Goal: Task Accomplishment & Management: Manage account settings

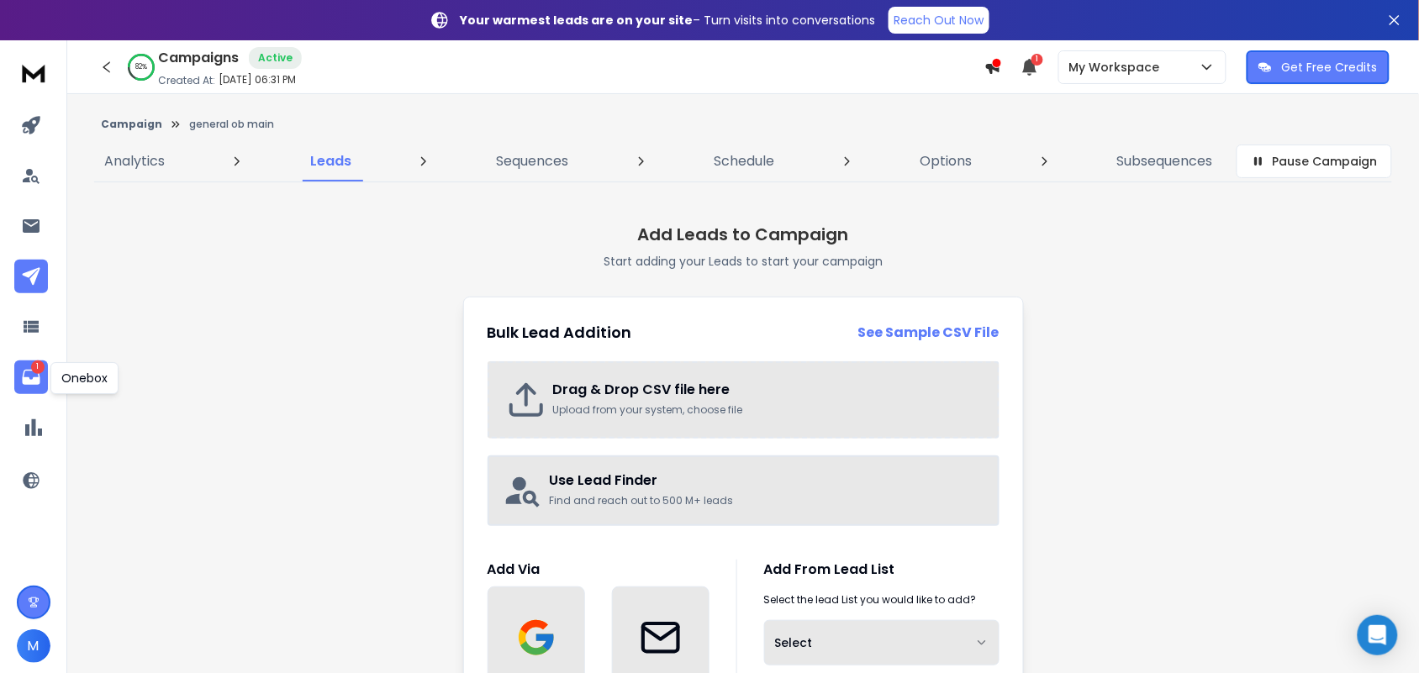
click at [34, 370] on p "1" at bounding box center [37, 367] width 13 height 13
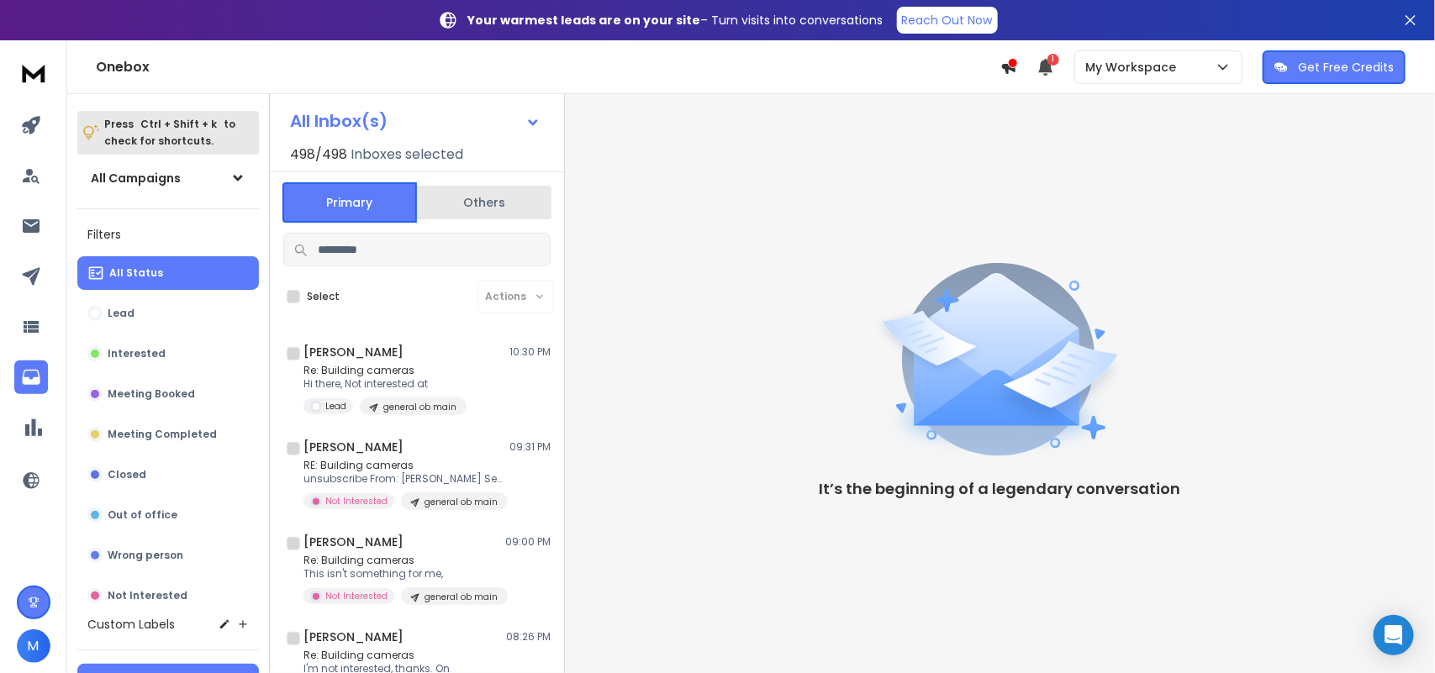
click at [364, 252] on input at bounding box center [416, 250] width 267 height 34
paste input "**********"
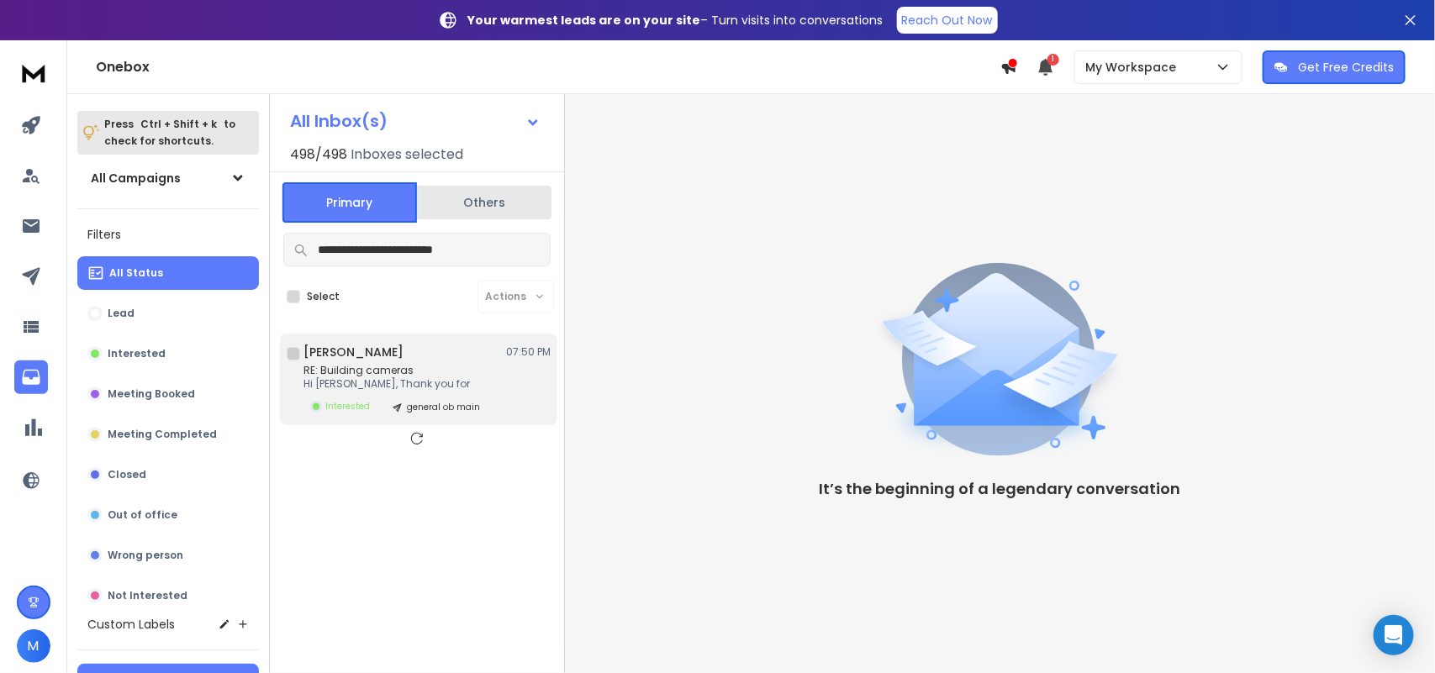
type input "**********"
click at [368, 379] on p "Hi Matt, Thank you for" at bounding box center [397, 383] width 187 height 13
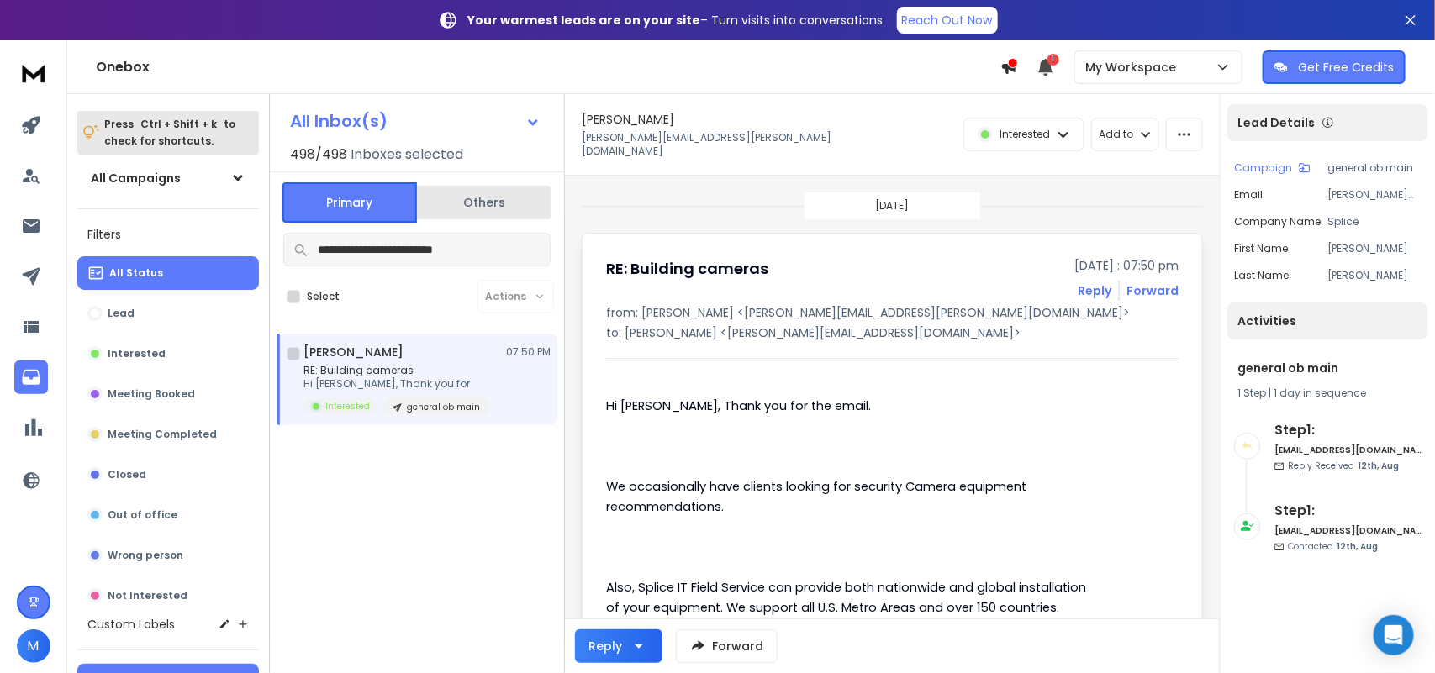
drag, startPoint x: 795, startPoint y: 475, endPoint x: 601, endPoint y: 294, distance: 265.3
copy div "from: Scott Bischoff <scott.bischoff@spliceit.com> to: Matt Kendrall <matt.k@bl…"
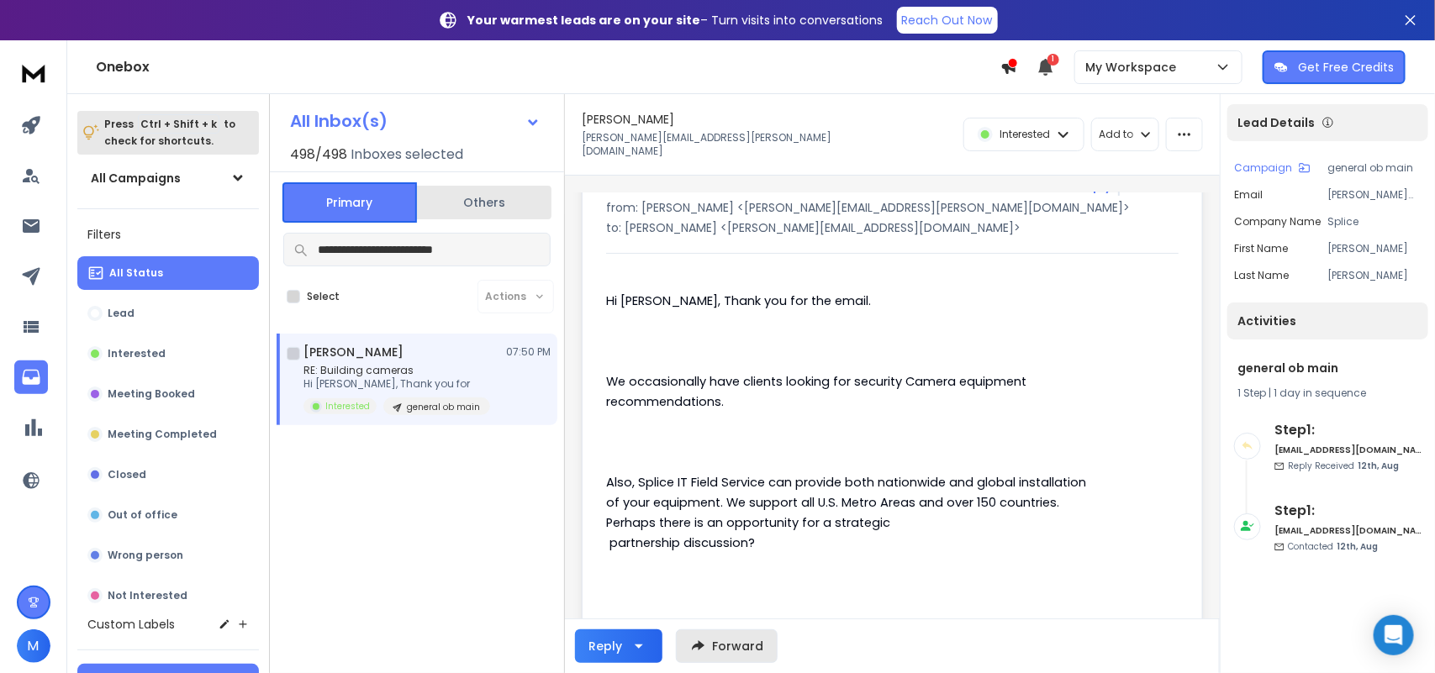
click at [745, 641] on button "Forward" at bounding box center [727, 647] width 102 height 34
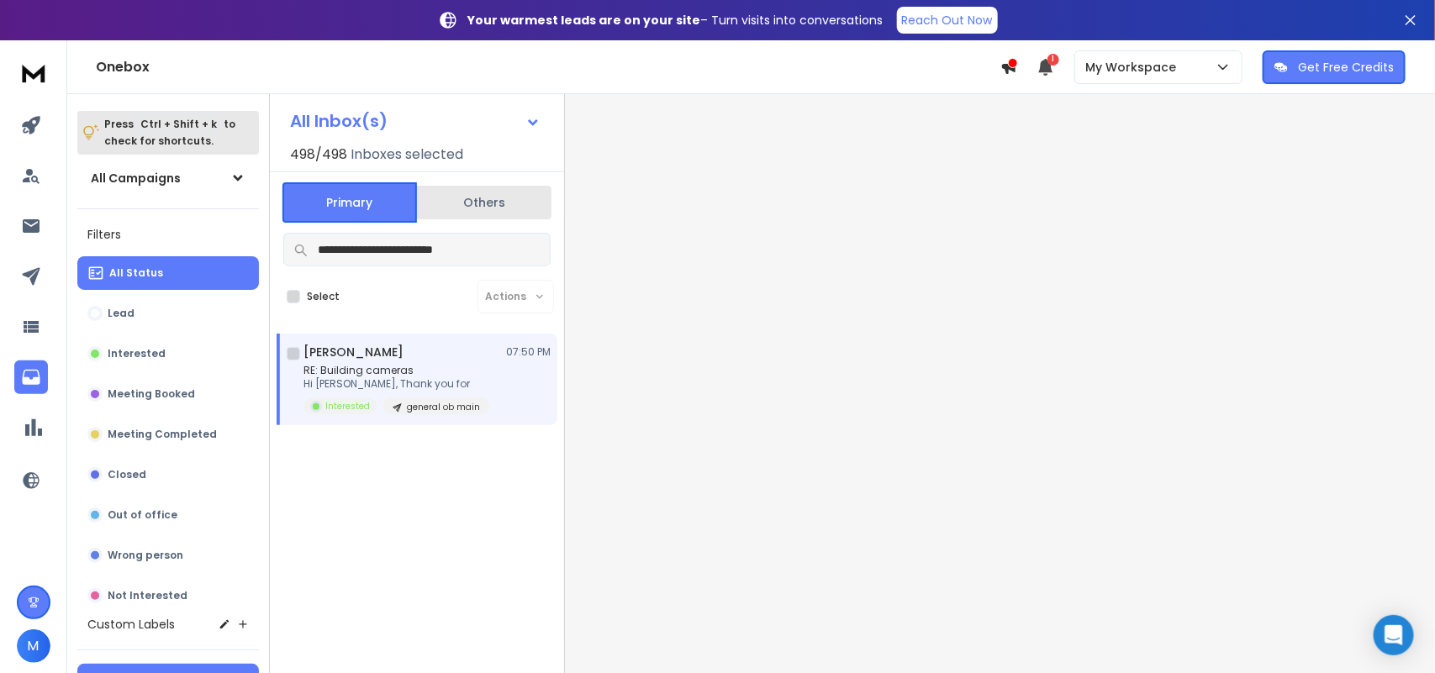
scroll to position [0, 0]
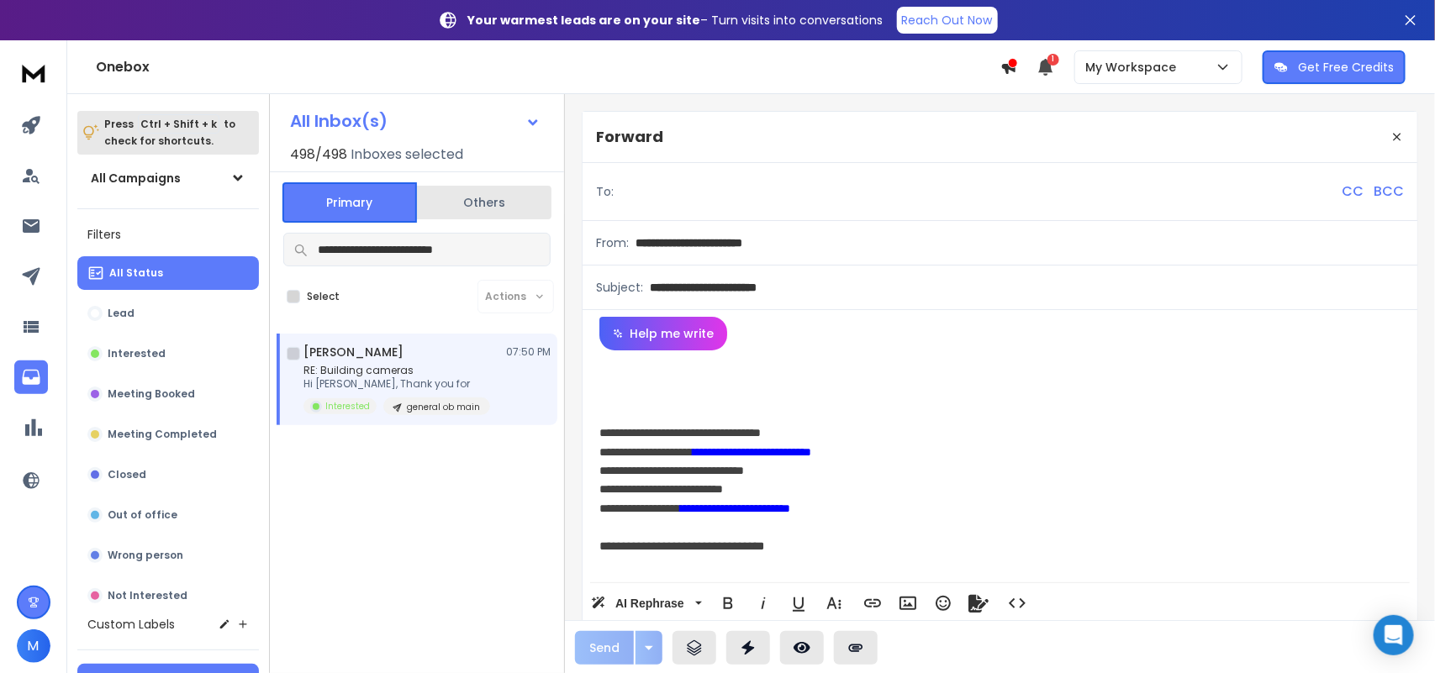
click at [654, 202] on input at bounding box center [679, 192] width 118 height 30
type input "**********"
click at [653, 380] on div at bounding box center [999, 376] width 801 height 18
click at [943, 183] on input at bounding box center [943, 192] width 118 height 30
paste input "**********"
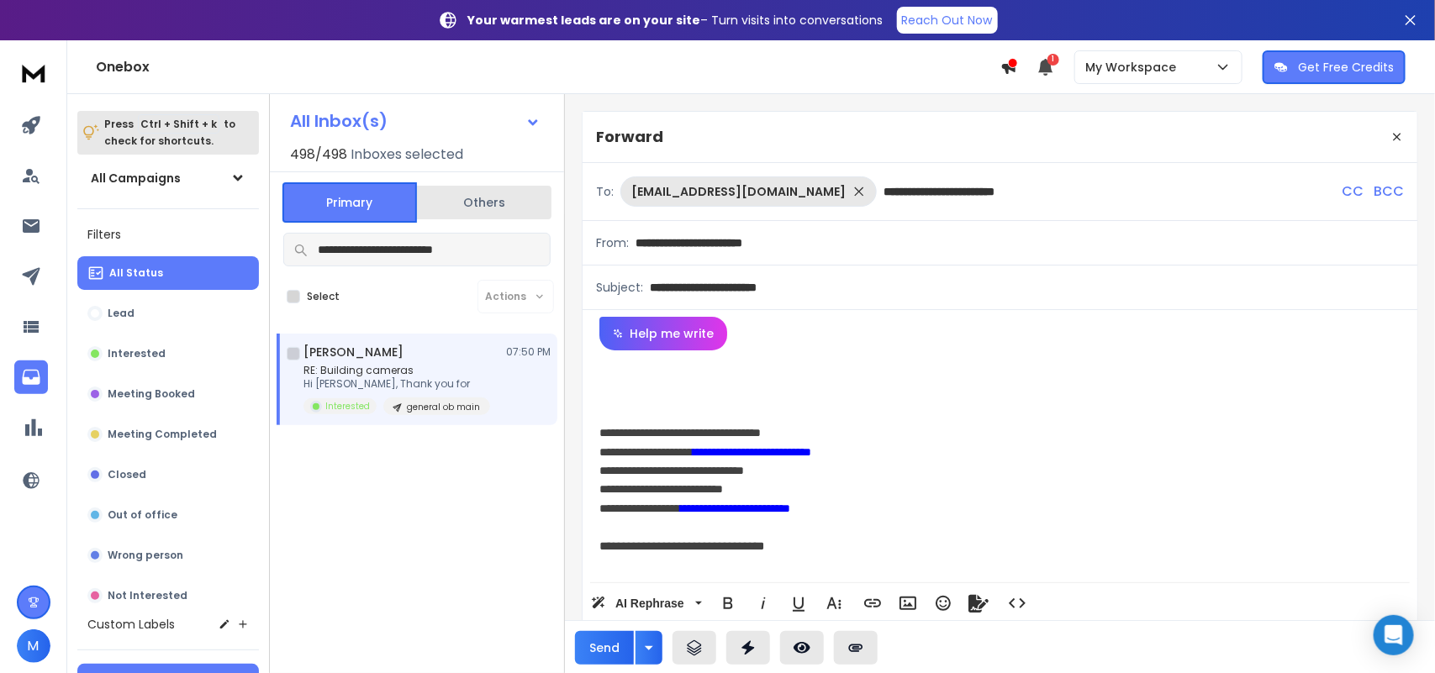
scroll to position [0, 17]
type input "**********"
click at [639, 397] on div at bounding box center [999, 395] width 801 height 18
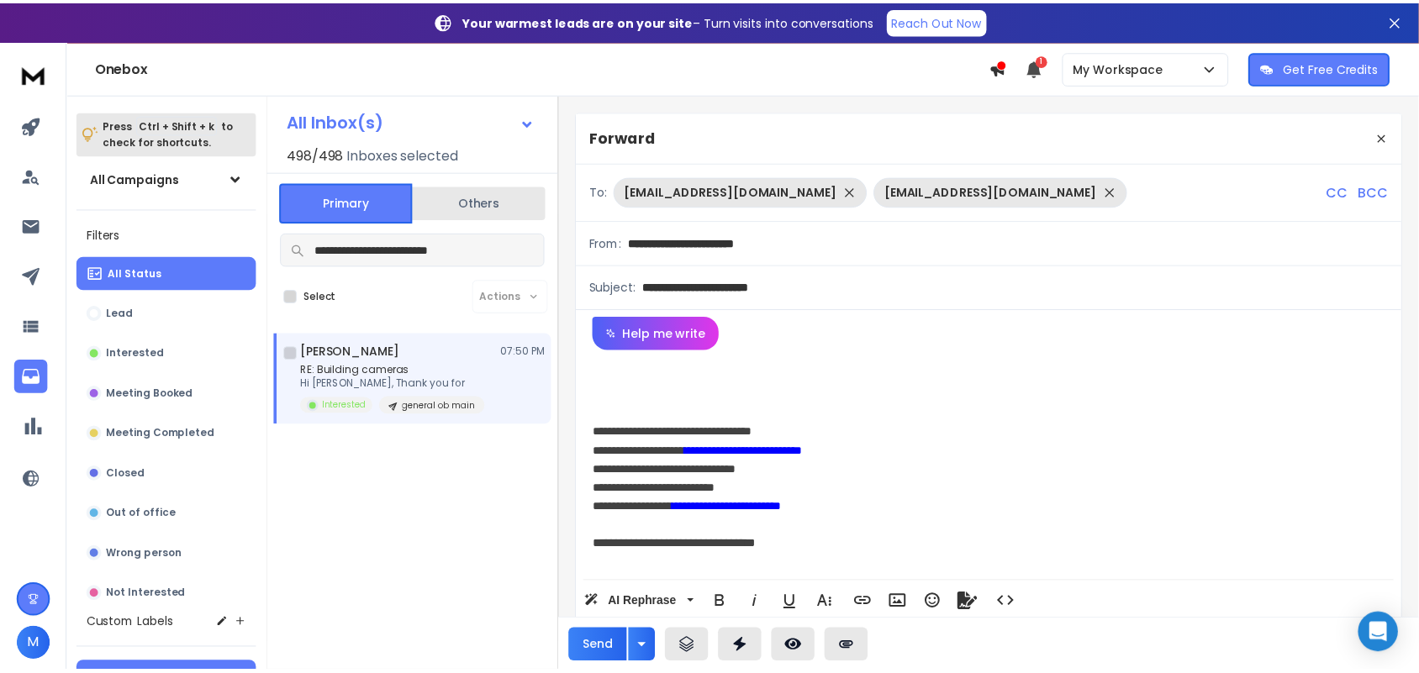
scroll to position [0, 0]
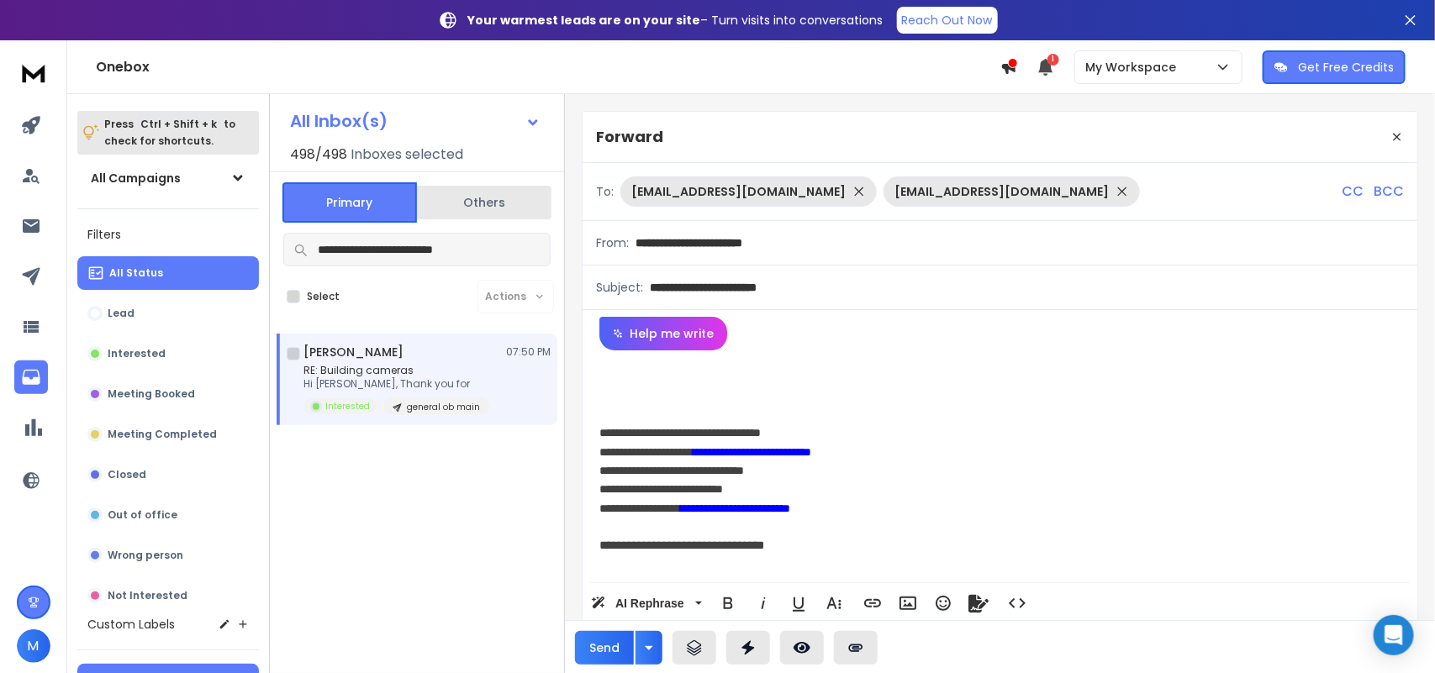
click at [599, 645] on button "Send" at bounding box center [604, 648] width 59 height 34
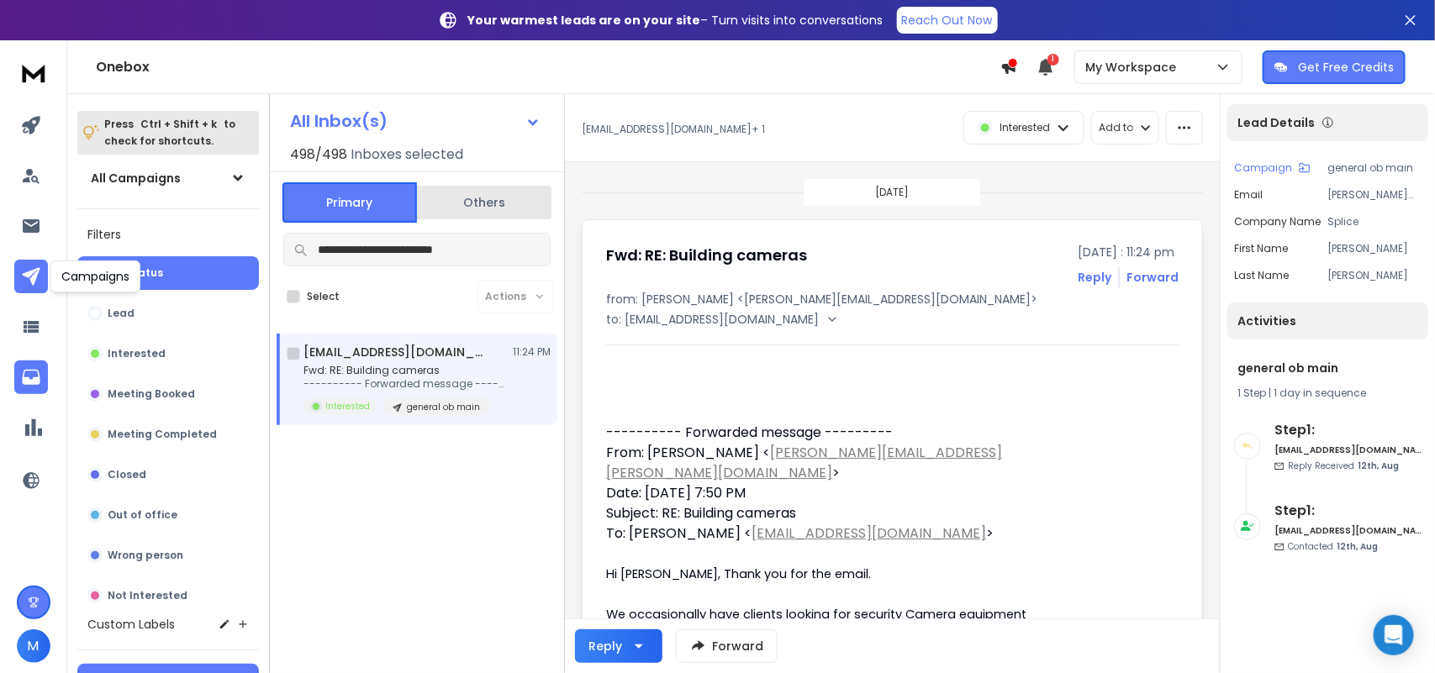
click at [31, 274] on icon at bounding box center [31, 276] width 18 height 18
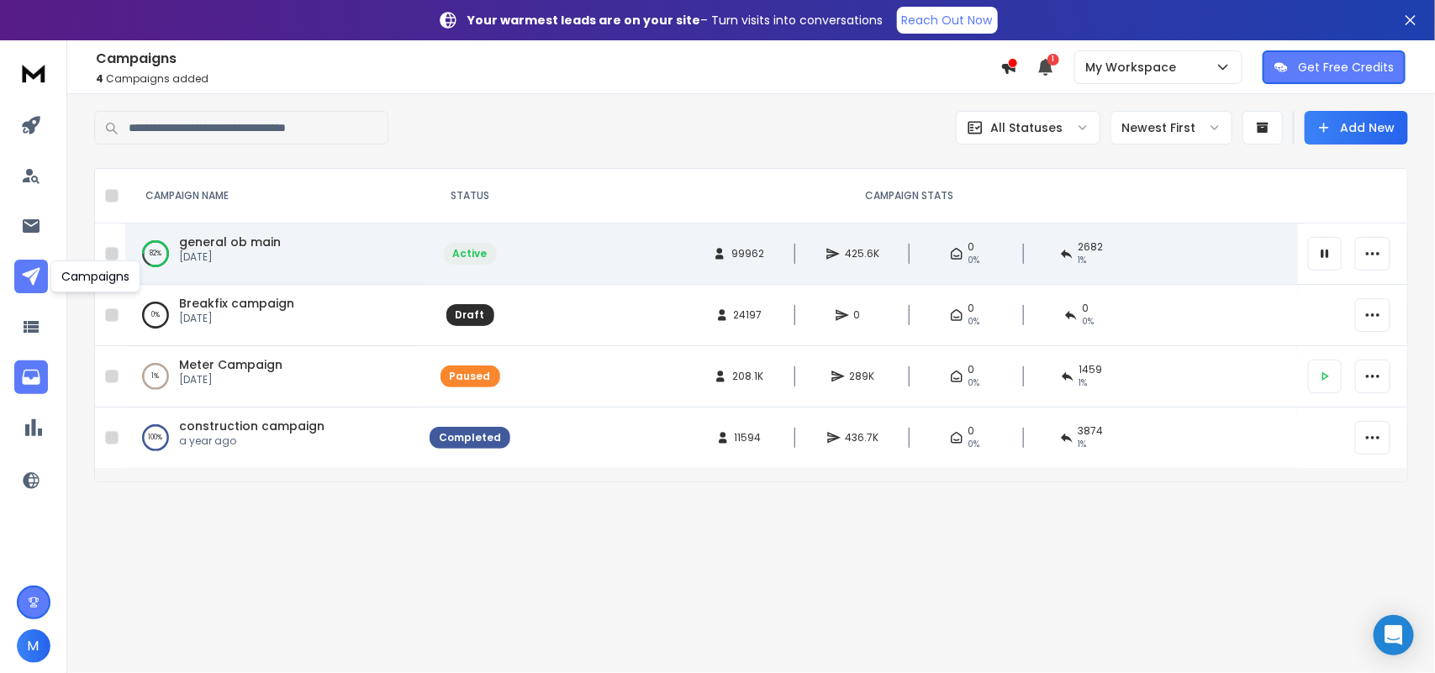
click at [199, 244] on span "general ob main" at bounding box center [230, 242] width 102 height 17
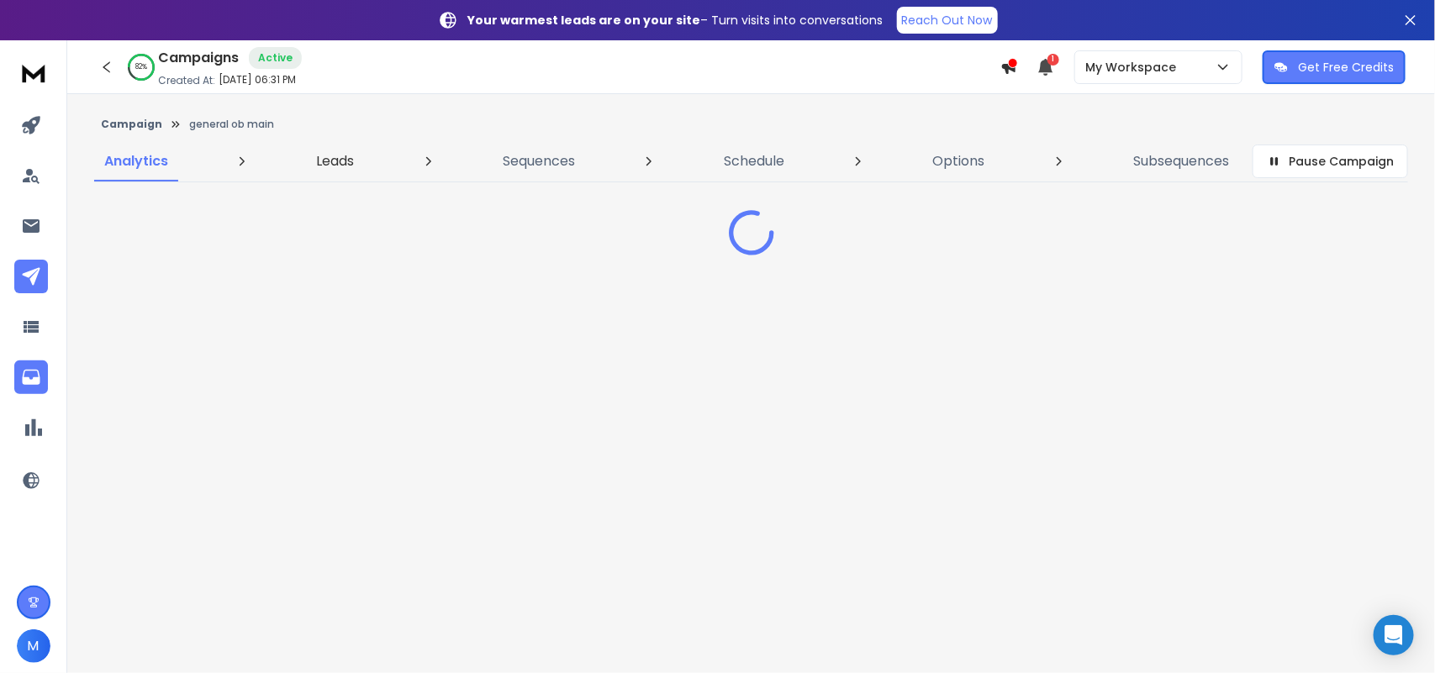
click at [332, 157] on p "Leads" at bounding box center [336, 161] width 38 height 20
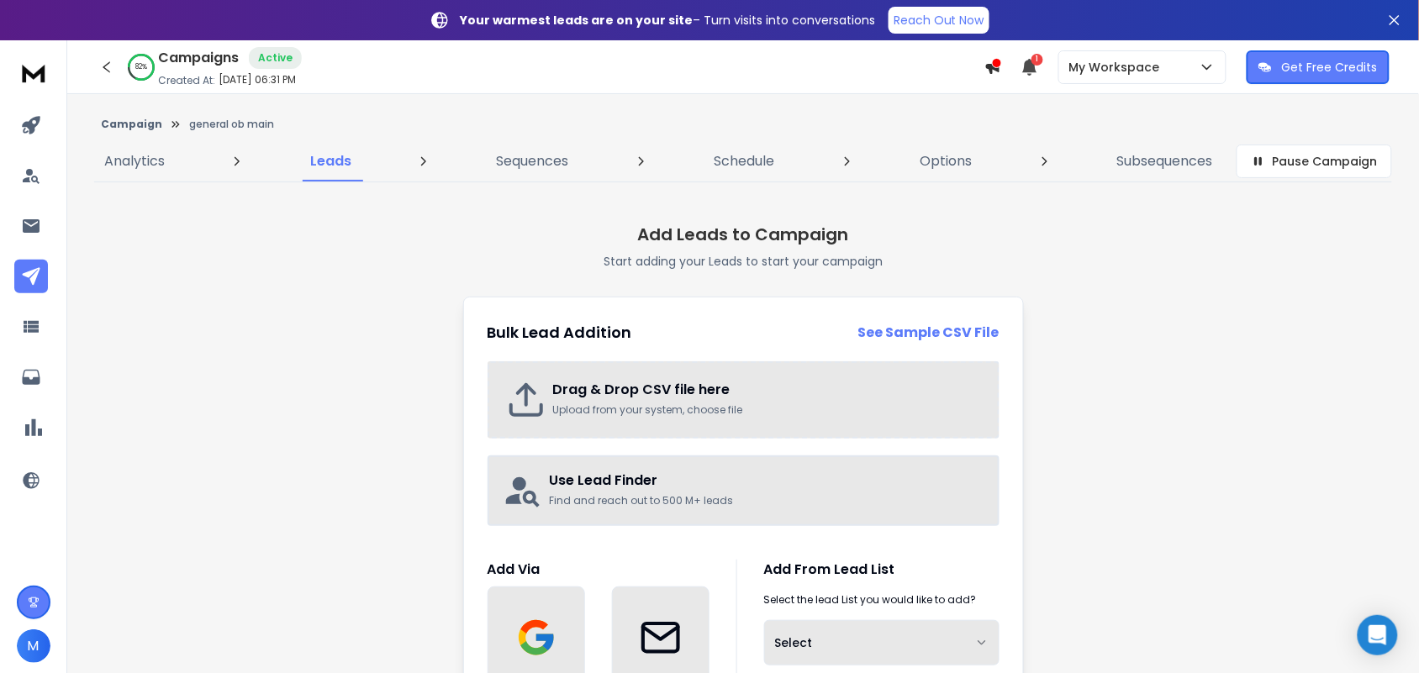
click at [730, 385] on h2 "Drag & Drop CSV file here" at bounding box center [767, 390] width 428 height 20
type input "**********"
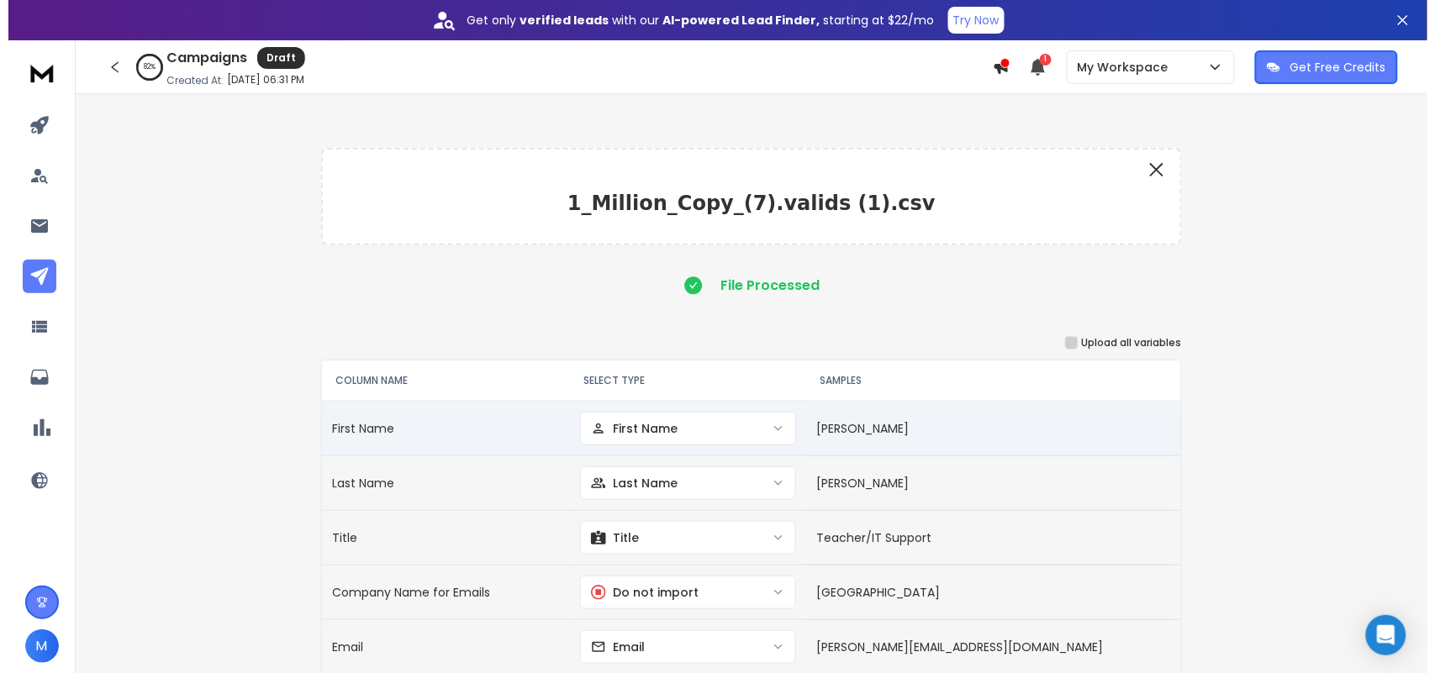
scroll to position [105, 0]
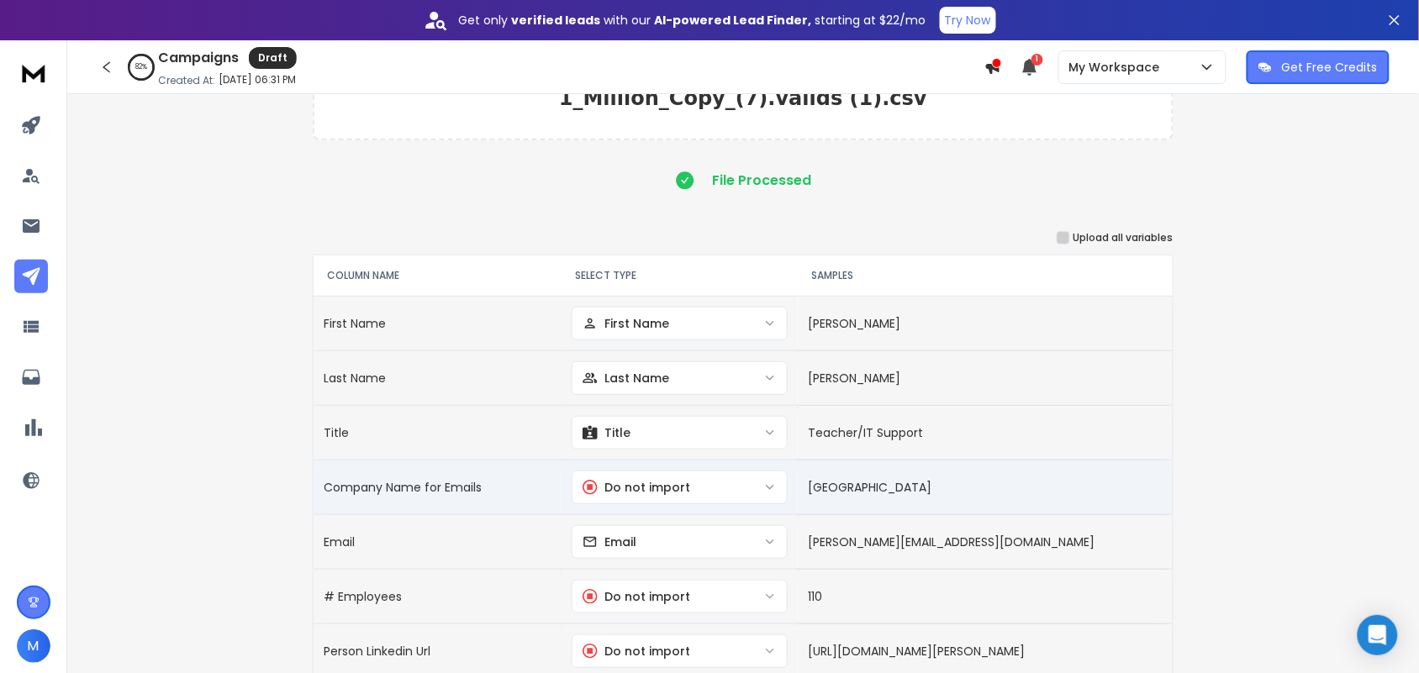
click at [636, 479] on div "Do not import" at bounding box center [637, 487] width 108 height 17
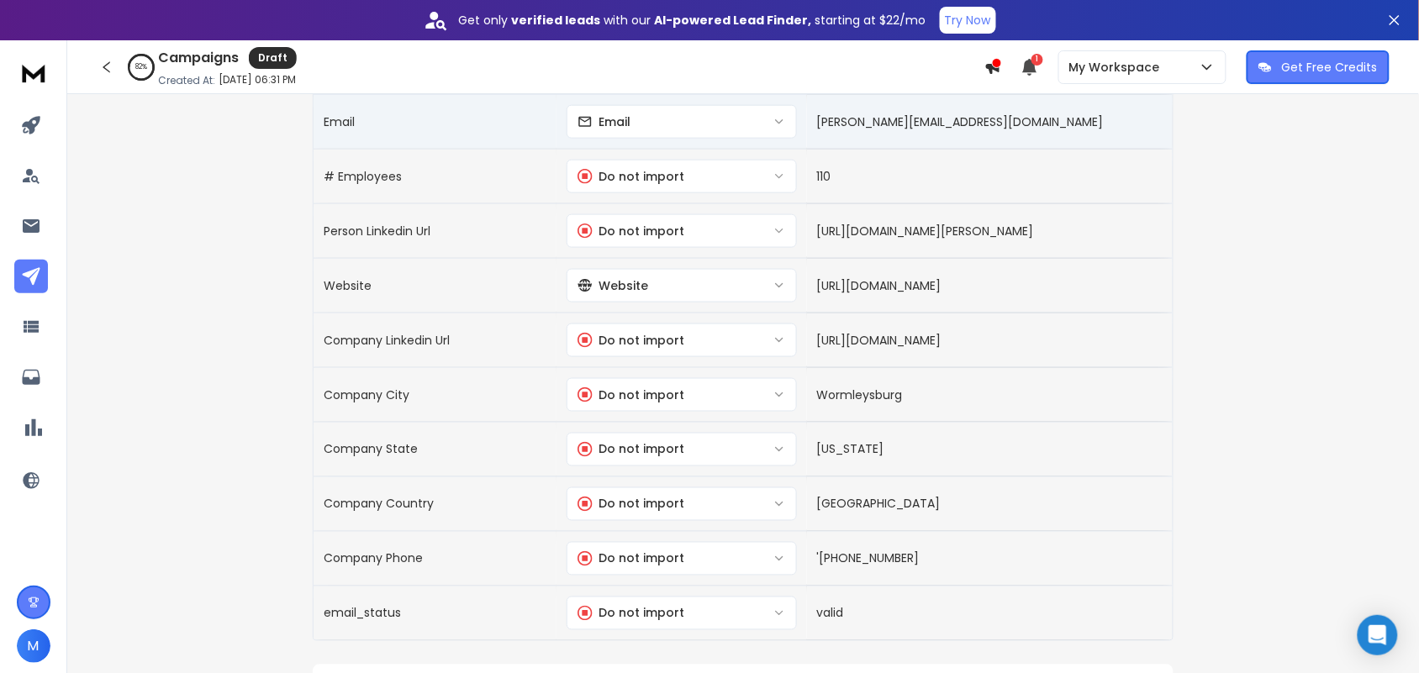
scroll to position [755, 0]
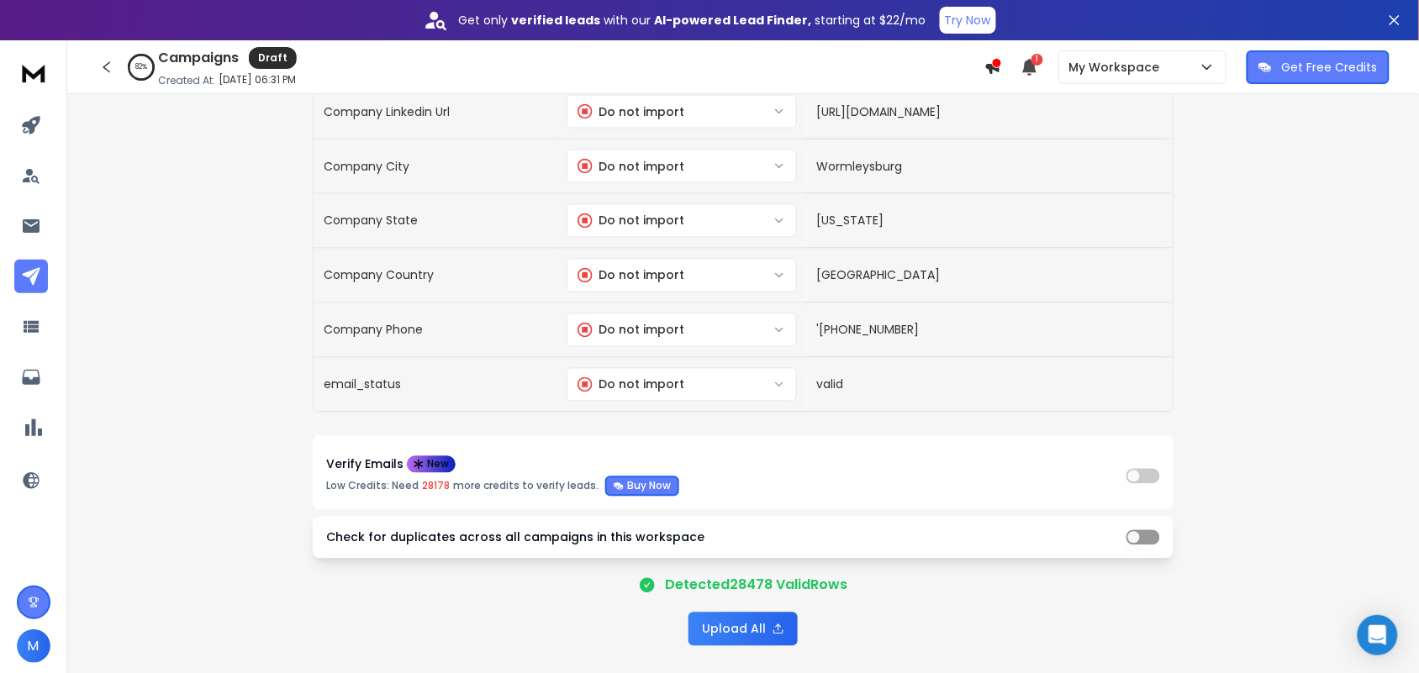
click at [744, 626] on button "Upload All" at bounding box center [743, 630] width 109 height 34
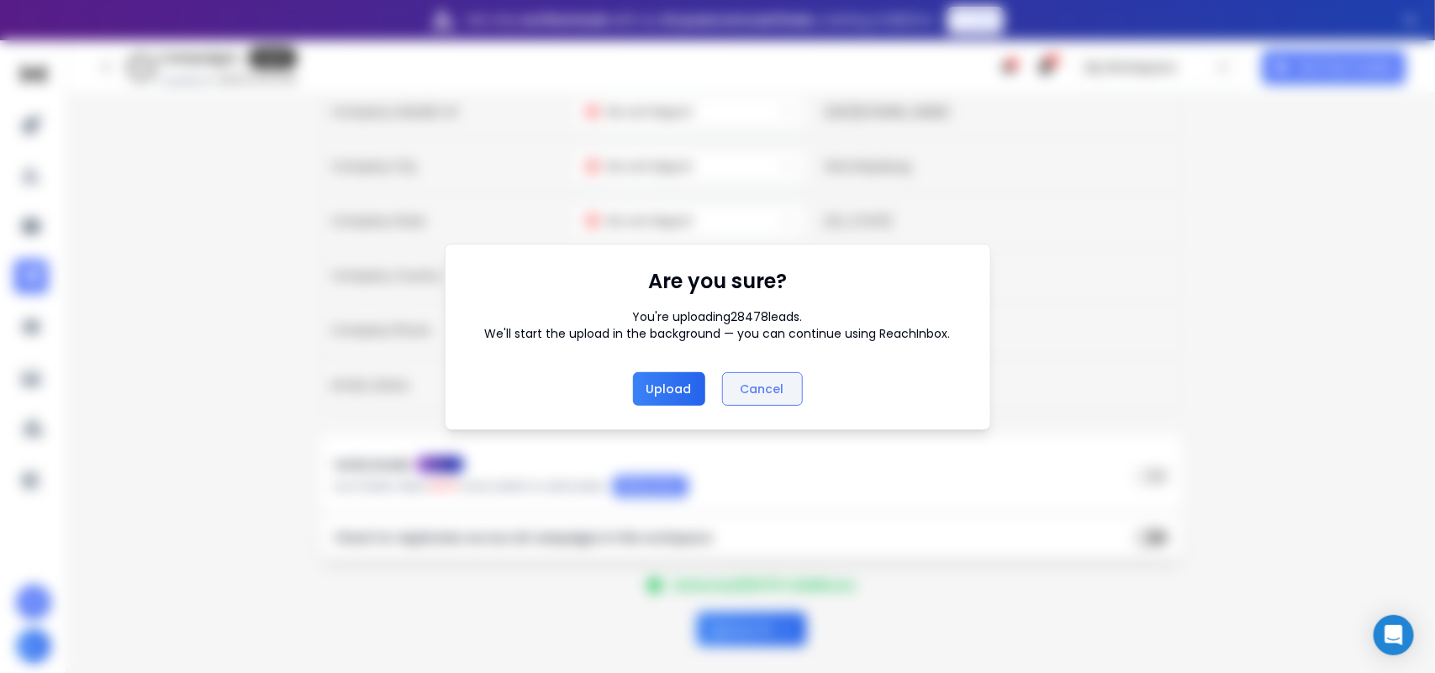
click at [664, 398] on button "Upload" at bounding box center [669, 389] width 72 height 34
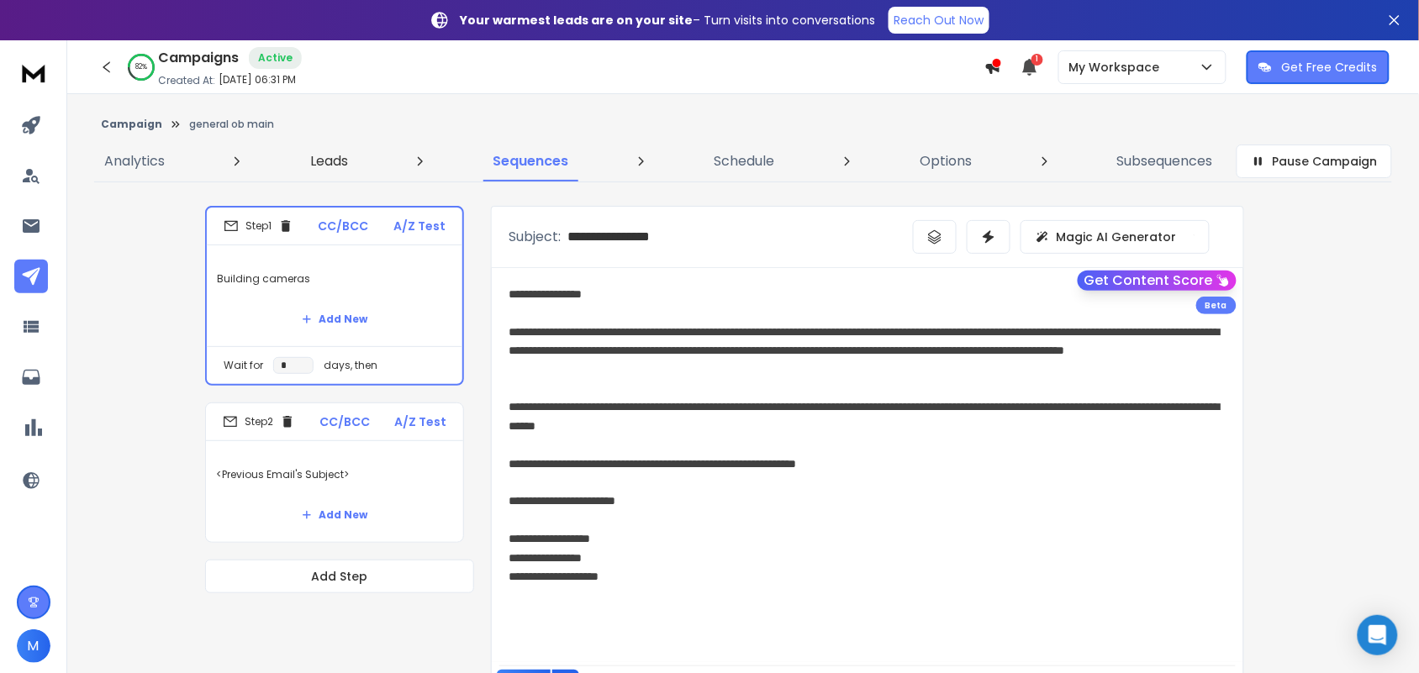
click at [339, 161] on p "Leads" at bounding box center [329, 161] width 38 height 20
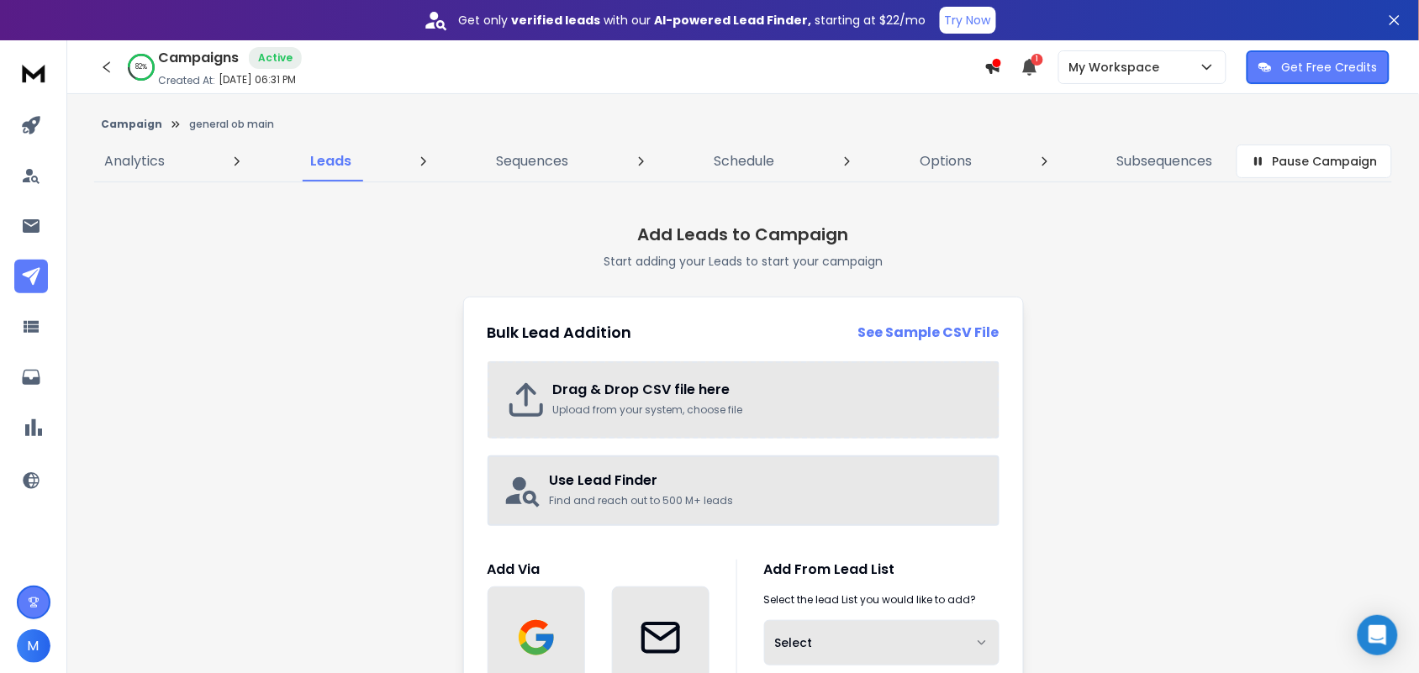
click at [788, 262] on p "Start adding your Leads to start your campaign" at bounding box center [743, 261] width 279 height 17
click at [135, 158] on p "Analytics" at bounding box center [134, 161] width 61 height 20
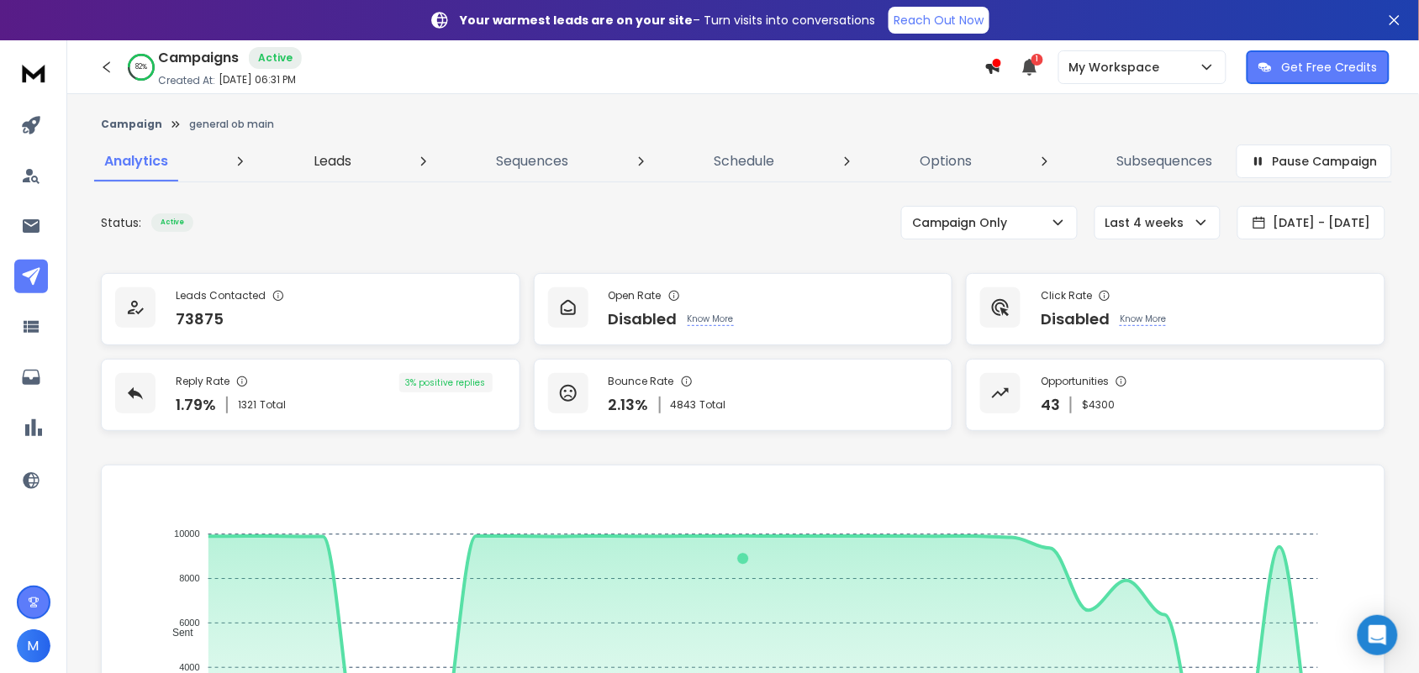
click at [334, 151] on p "Leads" at bounding box center [333, 161] width 38 height 20
